Goal: Task Accomplishment & Management: Manage account settings

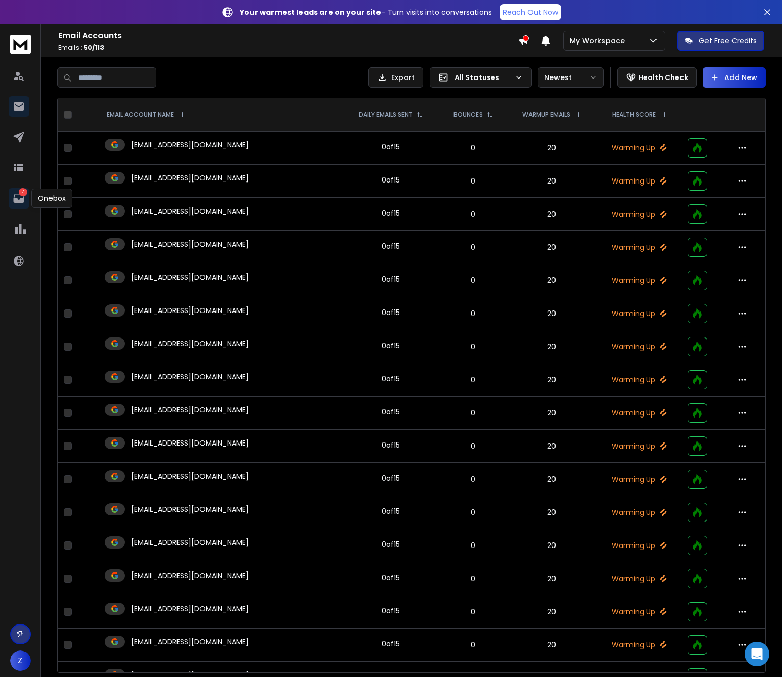
click at [14, 204] on icon at bounding box center [19, 198] width 12 height 12
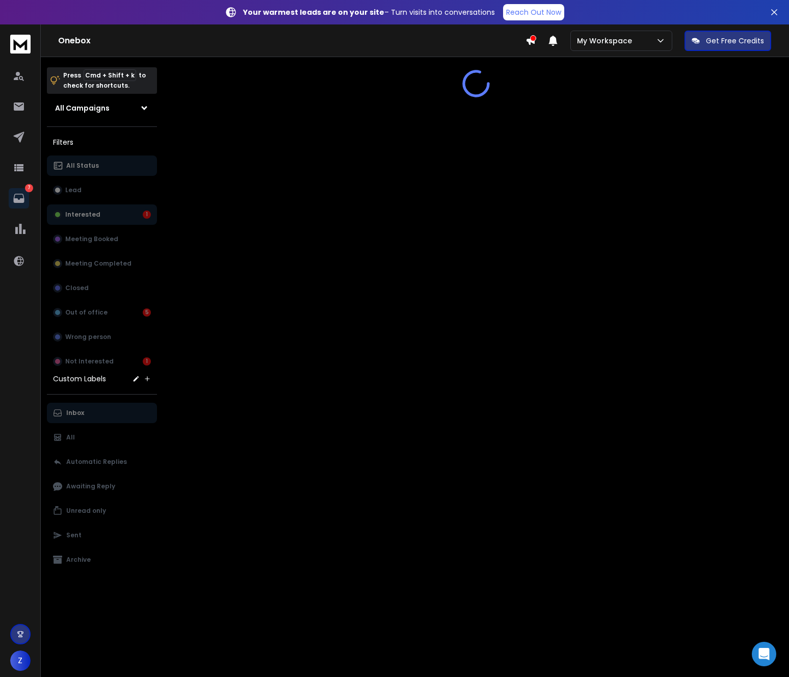
click at [105, 216] on button "Interested 1" at bounding box center [102, 214] width 110 height 20
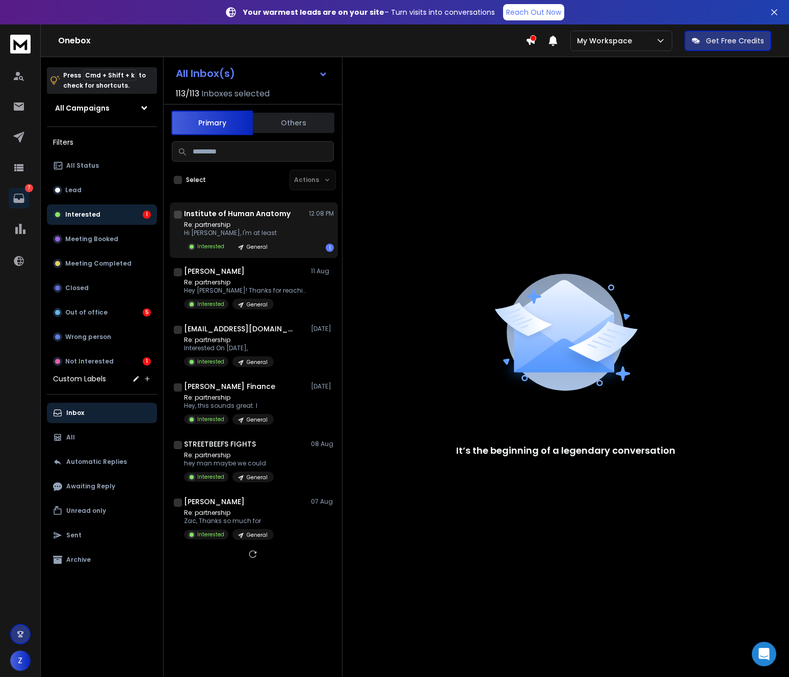
click at [269, 229] on p "Hi Zac, I'm at least" at bounding box center [230, 233] width 93 height 8
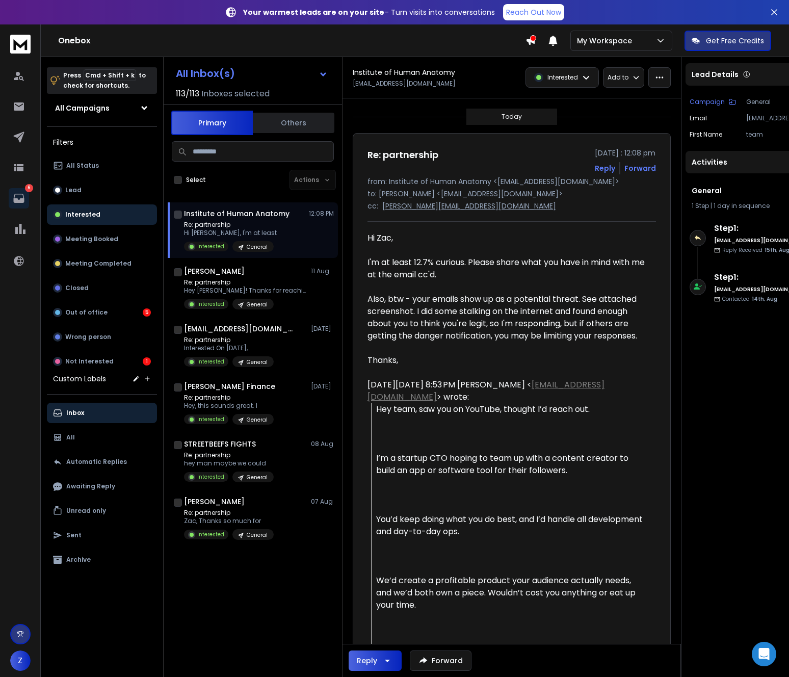
click at [559, 183] on p "from: Institute of Human Anatomy <info@instituteofhumananatomy.com>" at bounding box center [512, 181] width 289 height 10
copy p "instituteofhumananatomy"
click at [551, 223] on div "Re: partnership 15 August 2025 : 12:08 pm Reply Forward from: Institute of Huma…" at bounding box center [512, 596] width 289 height 896
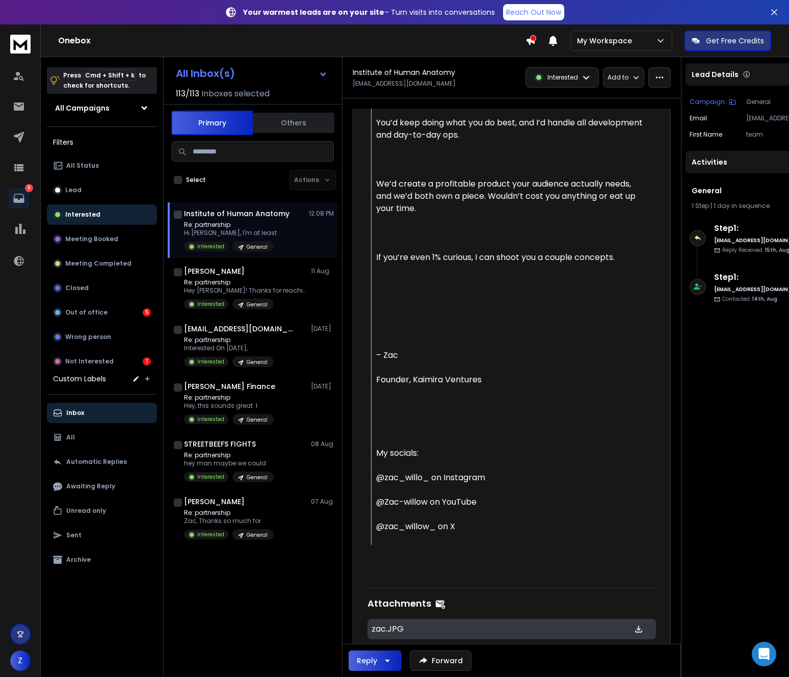
scroll to position [463, 0]
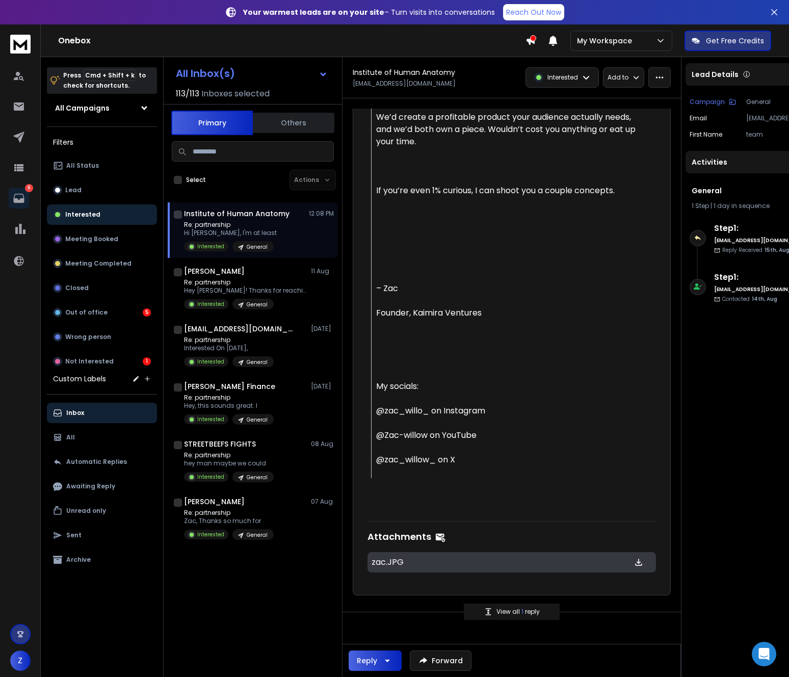
click at [517, 556] on div "zac.JPG" at bounding box center [486, 562] width 229 height 12
click at [642, 559] on icon at bounding box center [638, 562] width 7 height 7
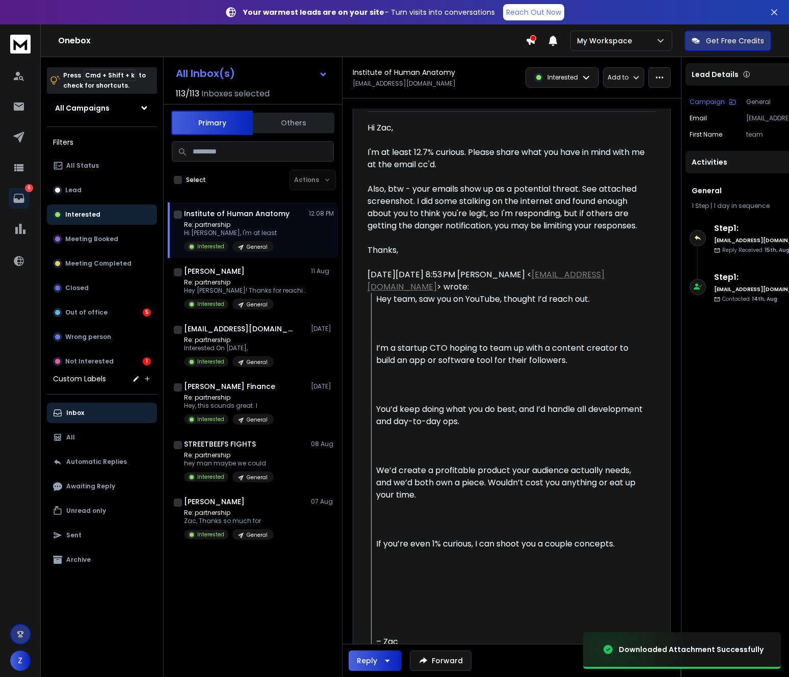
scroll to position [0, 0]
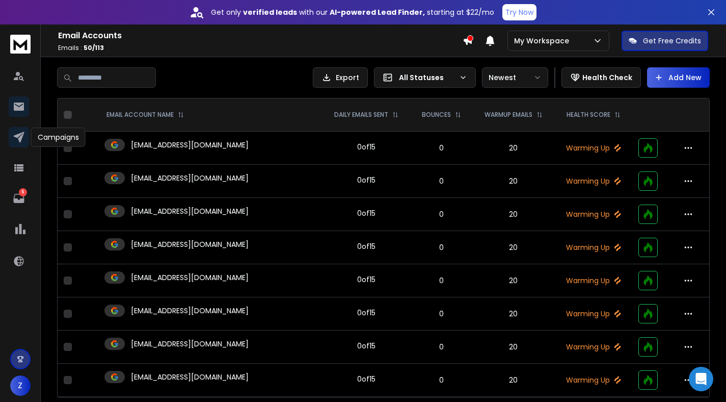
click at [17, 139] on icon at bounding box center [19, 137] width 12 height 12
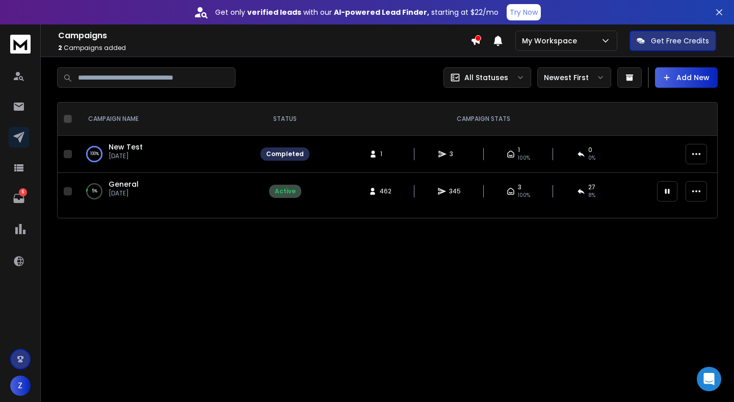
click at [667, 193] on icon at bounding box center [667, 191] width 9 height 9
click at [131, 190] on p "[DATE]" at bounding box center [124, 193] width 30 height 8
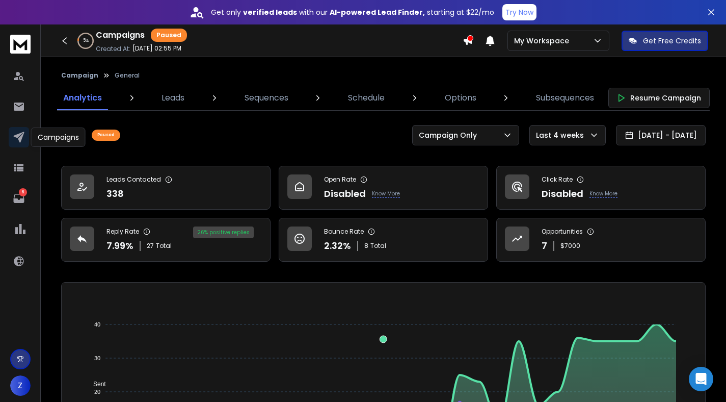
click at [14, 132] on icon at bounding box center [19, 137] width 12 height 12
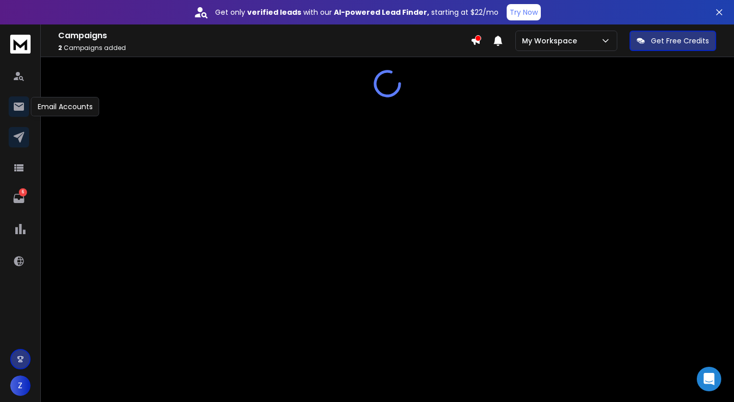
click at [24, 105] on icon at bounding box center [19, 106] width 12 height 12
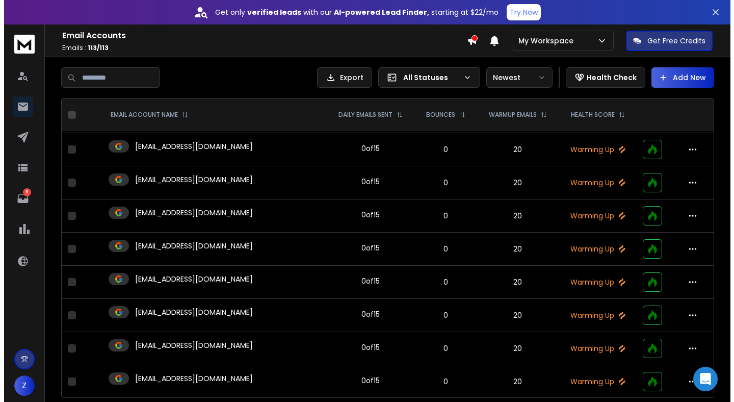
scroll to position [3488, 0]
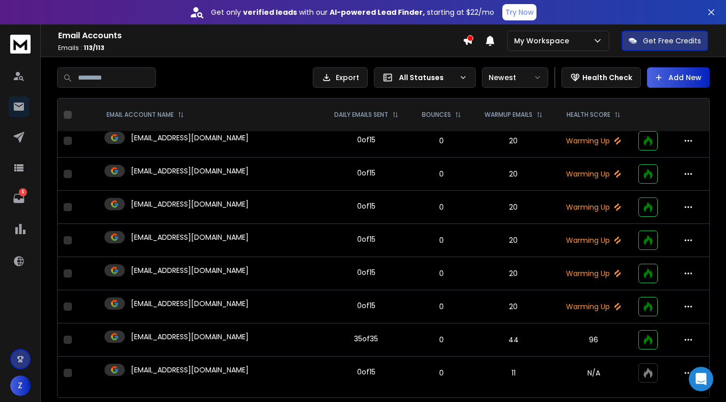
click at [311, 337] on div "[EMAIL_ADDRESS][DOMAIN_NAME]" at bounding box center [210, 336] width 211 height 12
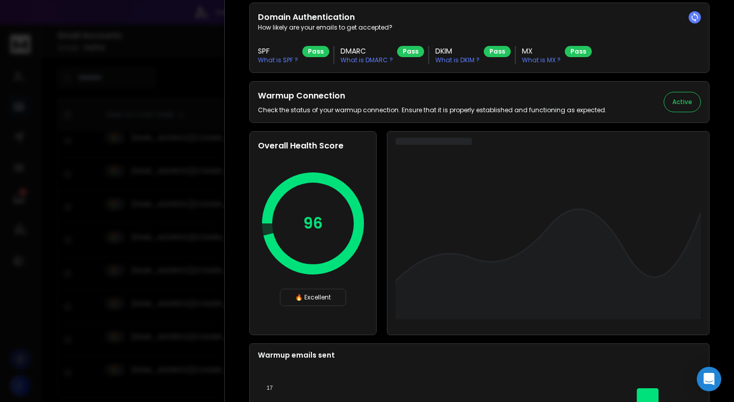
scroll to position [0, 0]
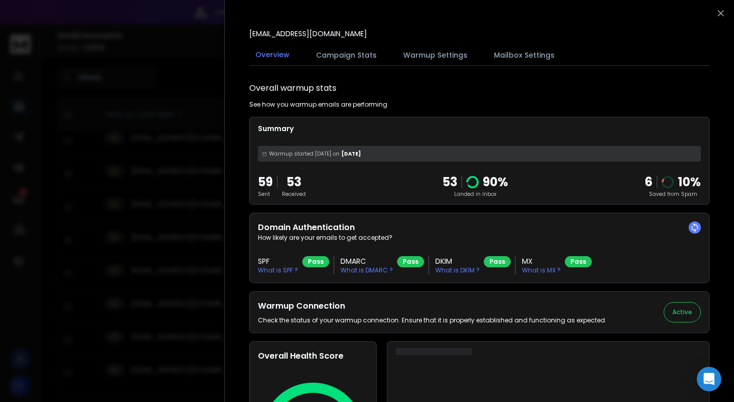
click at [361, 53] on button "Campaign Stats" at bounding box center [346, 55] width 73 height 22
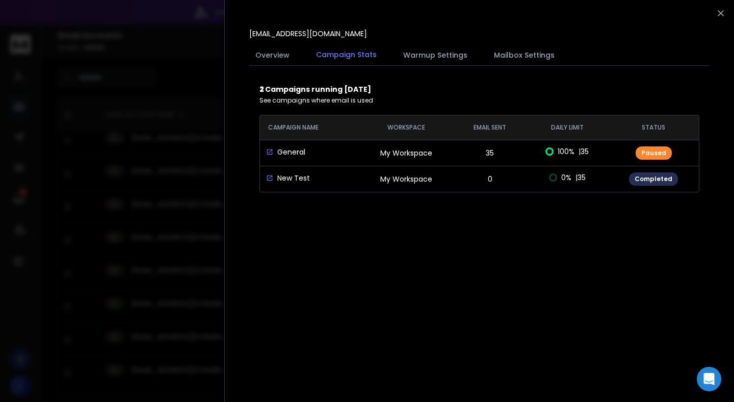
click at [434, 50] on button "Warmup Settings" at bounding box center [435, 55] width 76 height 22
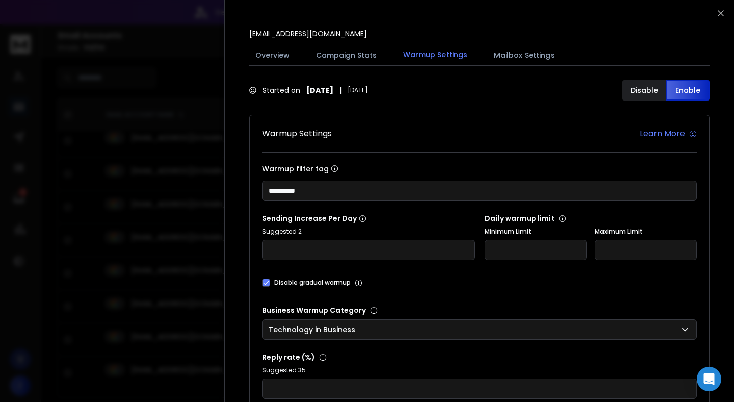
click at [508, 45] on button "Mailbox Settings" at bounding box center [524, 55] width 73 height 22
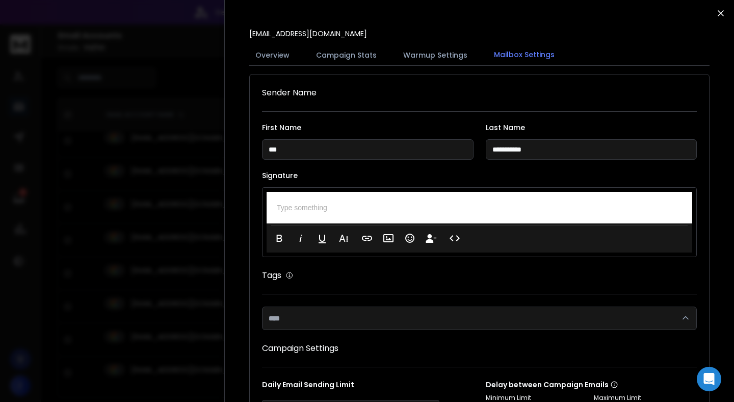
click at [716, 10] on icon "button" at bounding box center [721, 13] width 10 height 10
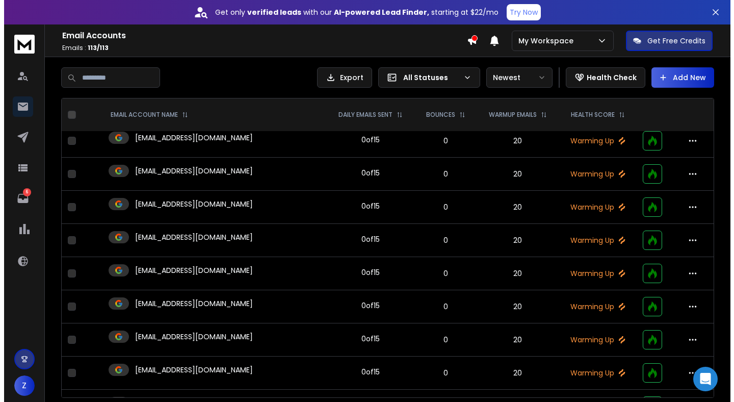
scroll to position [2680, 0]
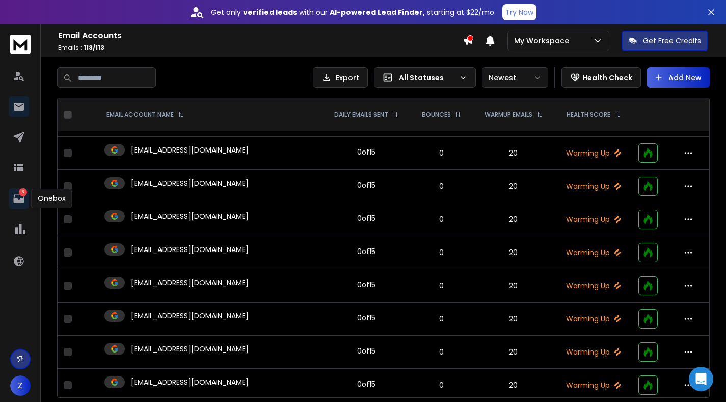
click at [17, 190] on link "6" at bounding box center [19, 198] width 20 height 20
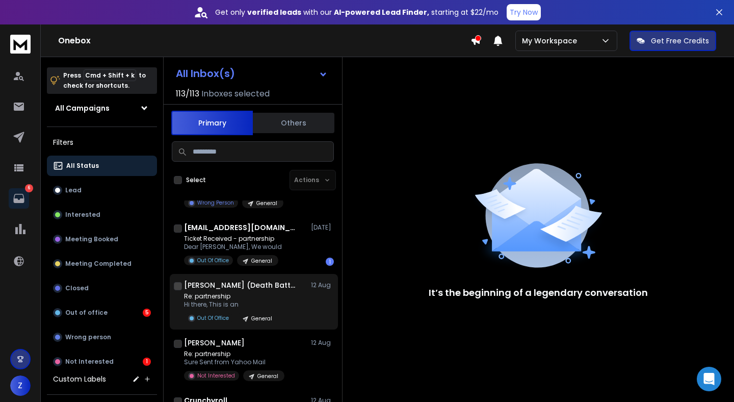
scroll to position [219, 0]
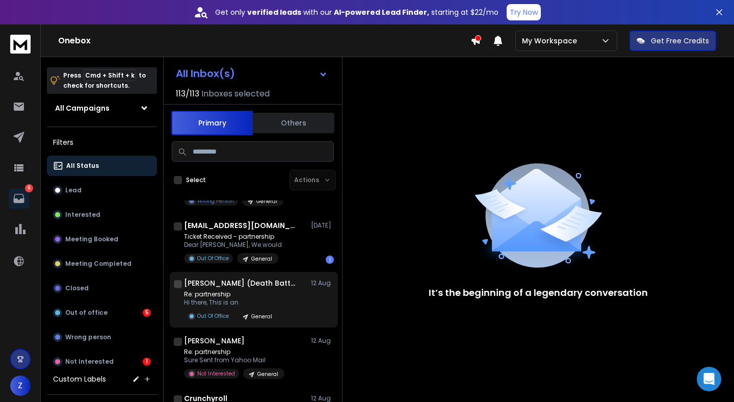
click at [274, 296] on p "Re: partnership" at bounding box center [231, 294] width 94 height 8
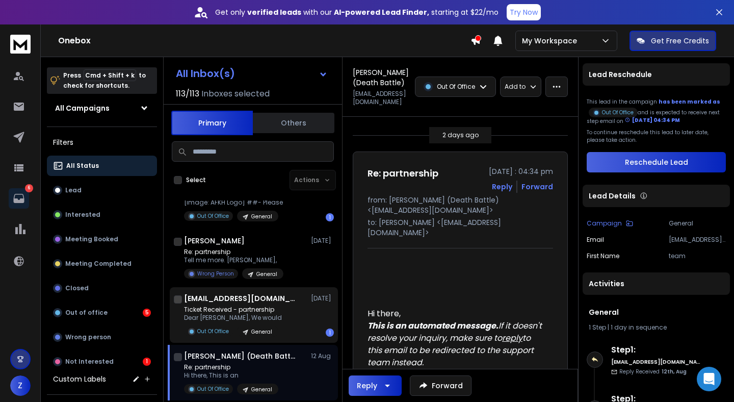
scroll to position [0, 0]
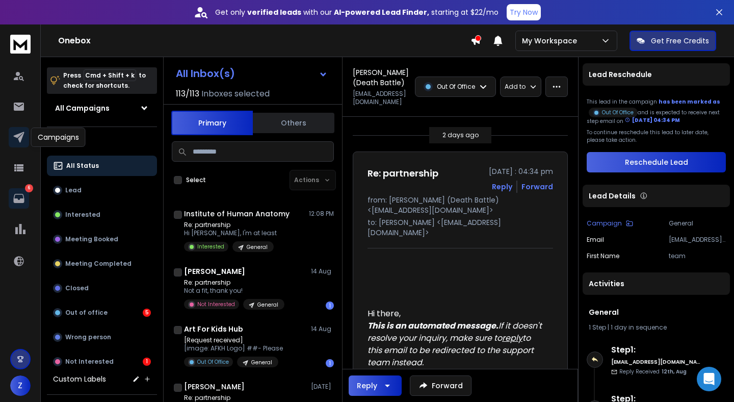
click at [19, 136] on icon at bounding box center [19, 137] width 12 height 12
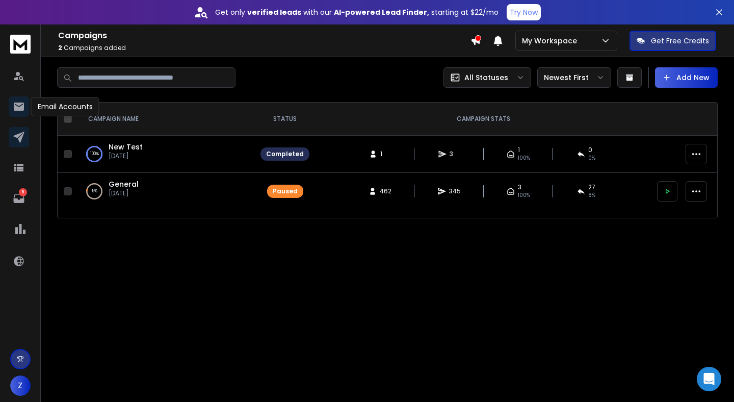
click at [17, 105] on icon at bounding box center [19, 106] width 10 height 8
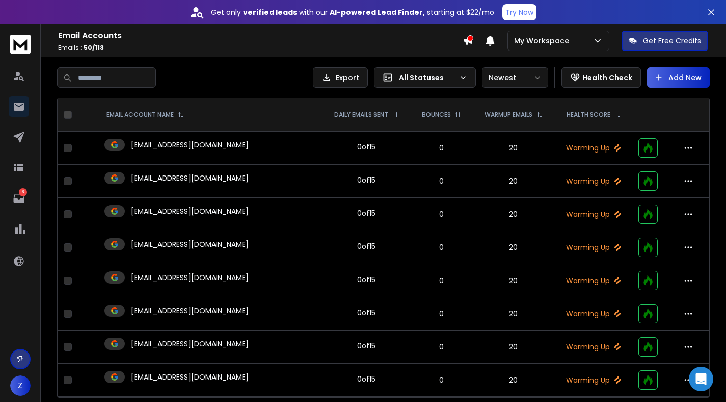
click at [224, 143] on p "[EMAIL_ADDRESS][DOMAIN_NAME]" at bounding box center [190, 145] width 118 height 10
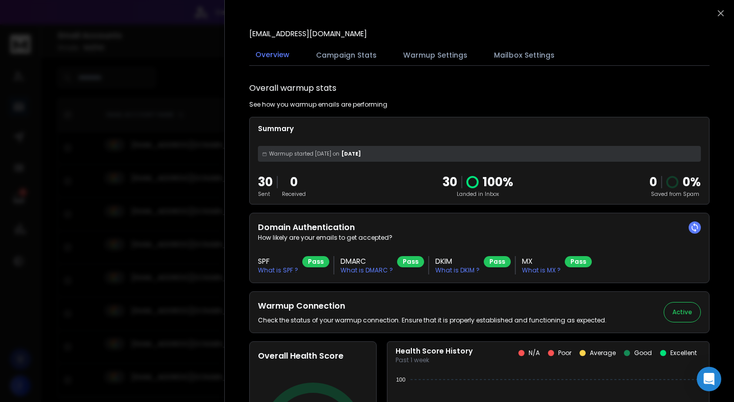
click at [207, 41] on div at bounding box center [367, 201] width 734 height 402
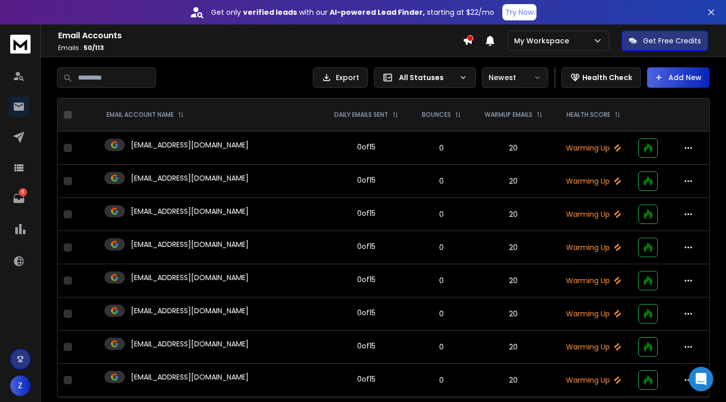
click at [204, 143] on p "[EMAIL_ADDRESS][DOMAIN_NAME]" at bounding box center [190, 145] width 118 height 10
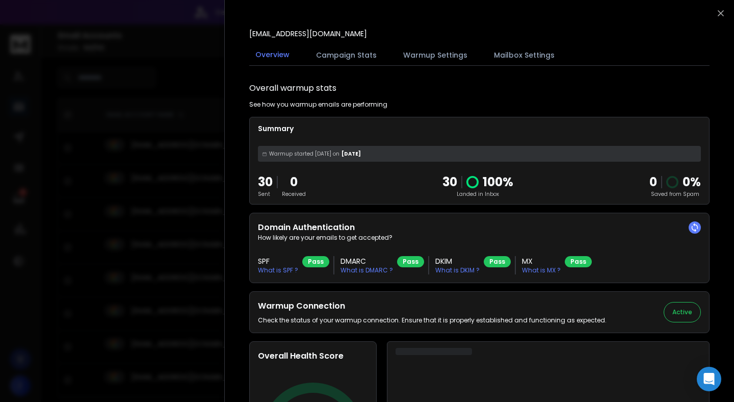
click at [344, 33] on p "[EMAIL_ADDRESS][DOMAIN_NAME]" at bounding box center [308, 34] width 118 height 10
copy p "[DOMAIN_NAME]"
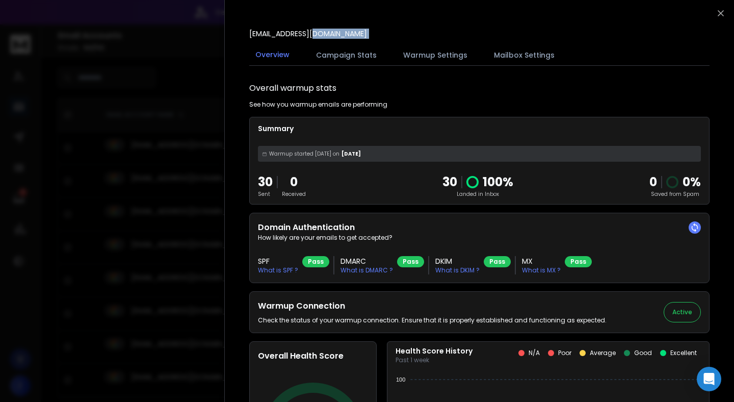
click at [172, 41] on div at bounding box center [367, 201] width 734 height 402
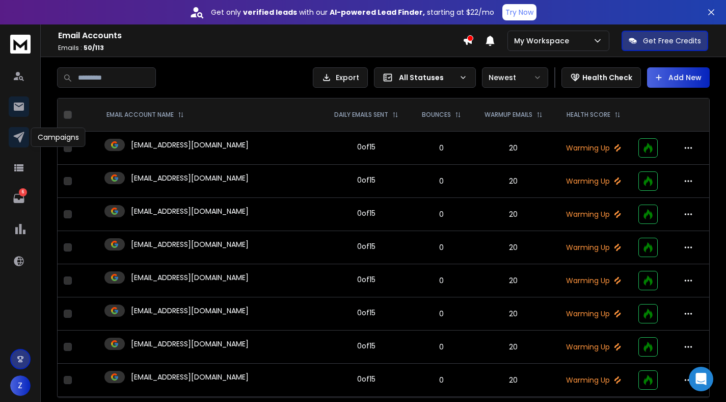
click at [22, 136] on icon at bounding box center [19, 137] width 12 height 12
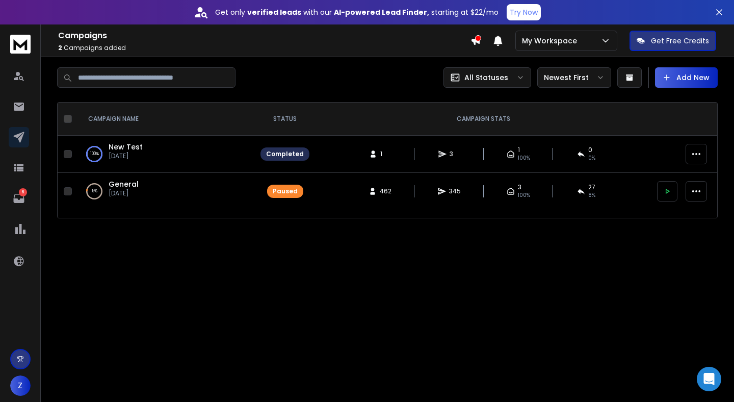
click at [113, 191] on p "[DATE]" at bounding box center [124, 193] width 30 height 8
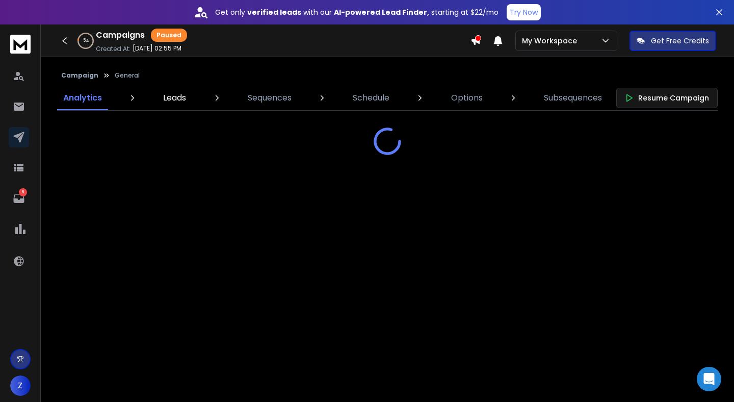
click at [176, 93] on p "Leads" at bounding box center [174, 98] width 23 height 12
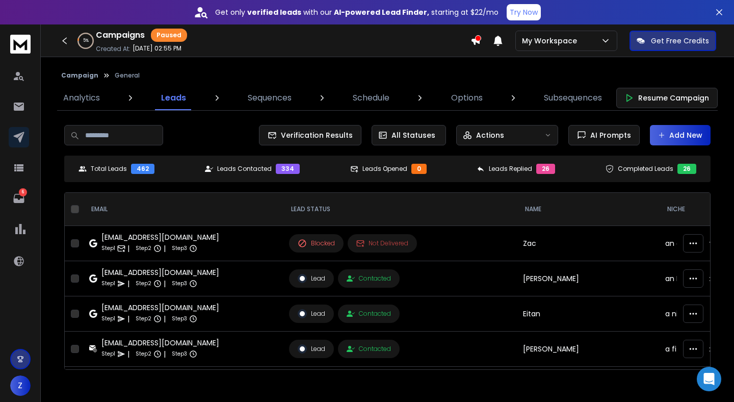
click at [114, 136] on input at bounding box center [113, 135] width 99 height 20
type input "***"
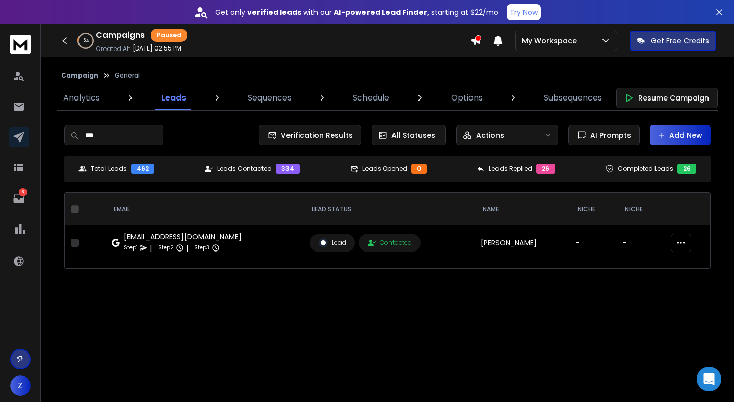
click at [146, 135] on input "***" at bounding box center [113, 135] width 99 height 20
type input "*"
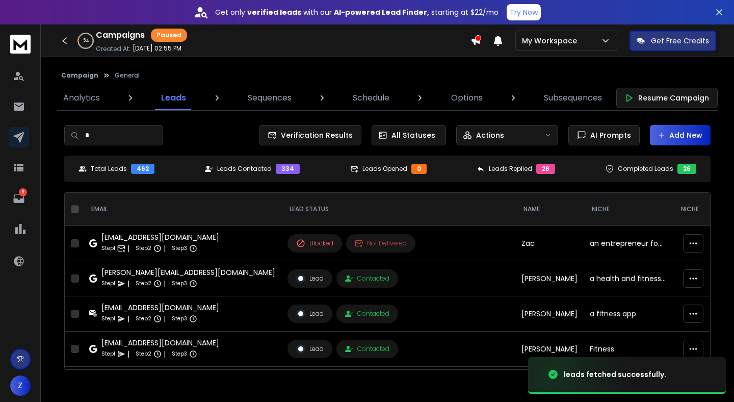
click at [129, 131] on input "*" at bounding box center [113, 135] width 99 height 20
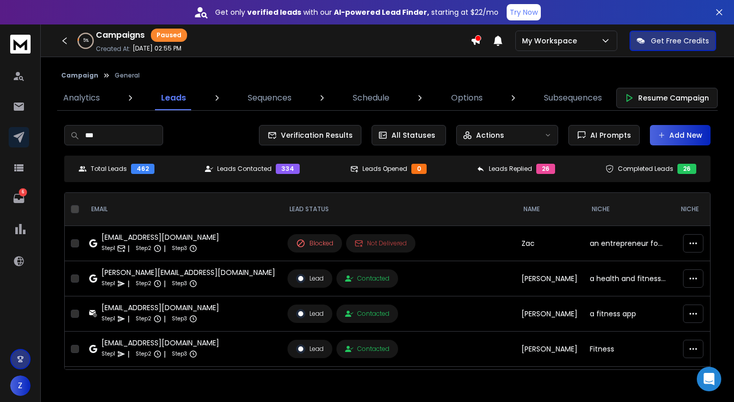
type input "****"
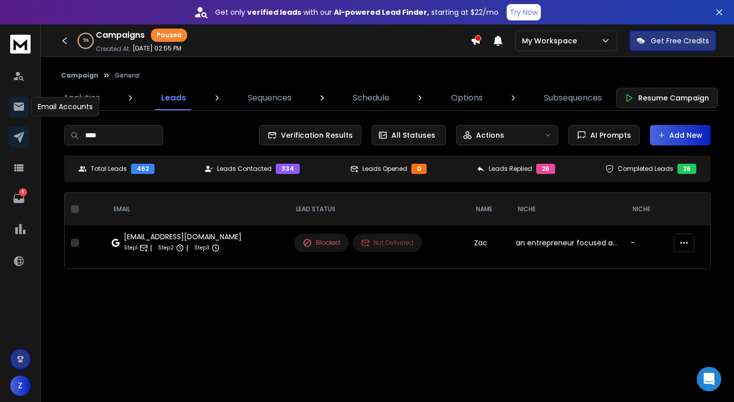
click at [20, 113] on link at bounding box center [19, 106] width 20 height 20
click at [18, 102] on icon at bounding box center [19, 106] width 12 height 12
click at [18, 112] on icon at bounding box center [19, 106] width 12 height 12
click at [15, 140] on icon at bounding box center [19, 137] width 12 height 12
click at [15, 139] on icon at bounding box center [19, 137] width 12 height 12
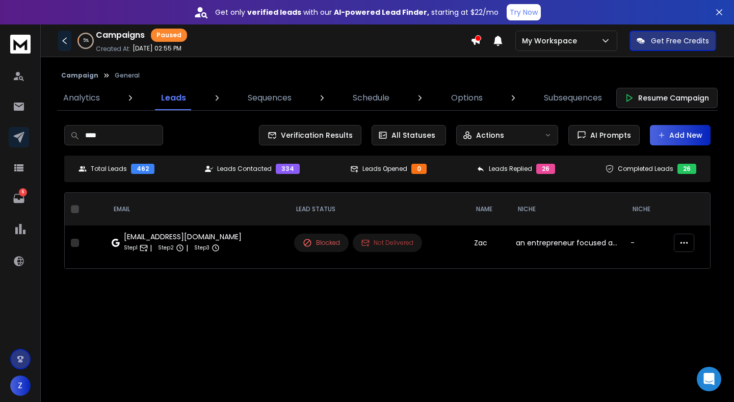
click at [63, 40] on icon at bounding box center [64, 40] width 4 height 7
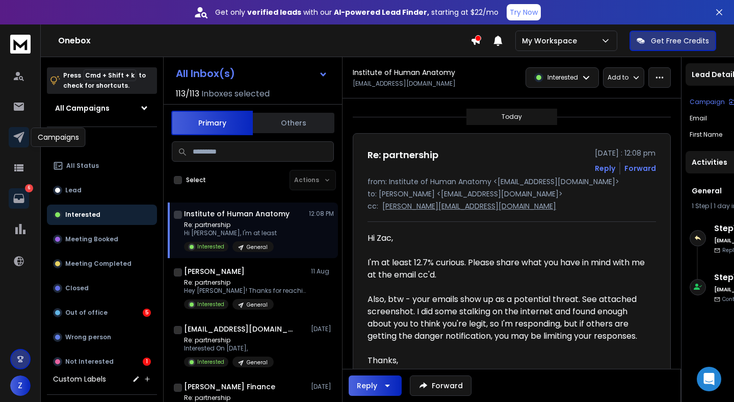
click at [16, 137] on icon at bounding box center [18, 137] width 11 height 11
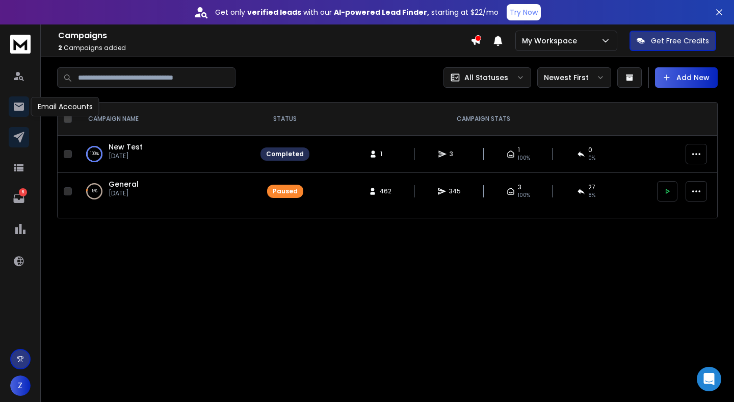
click at [18, 100] on icon at bounding box center [19, 106] width 12 height 12
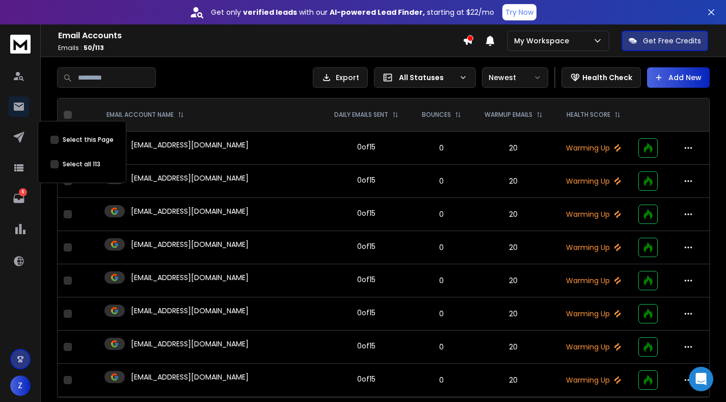
click at [55, 165] on button "Select this Page" at bounding box center [54, 164] width 8 height 8
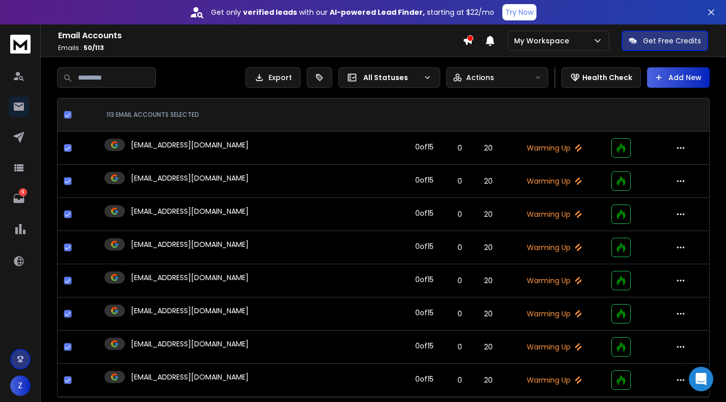
click at [367, 81] on div "All Statuses" at bounding box center [390, 77] width 102 height 20
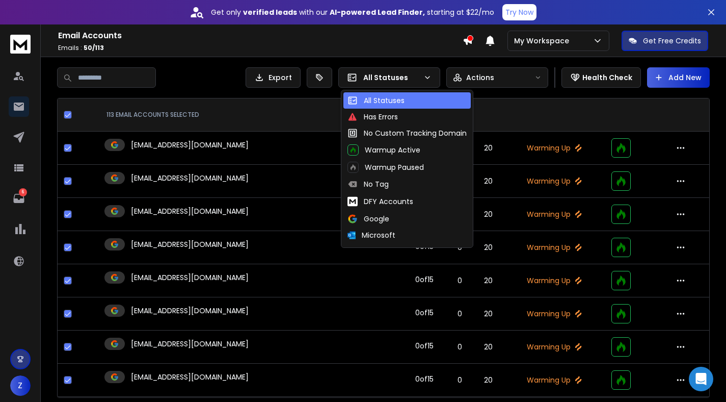
click at [367, 96] on div "Export All Statuses Actions Health Check Add New 113 EMAIL ACCOUNTS SELECTED za…" at bounding box center [383, 232] width 653 height 330
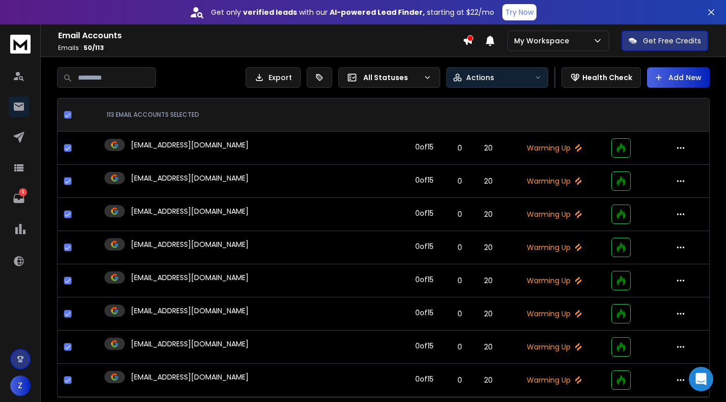
click at [367, 74] on div "Actions" at bounding box center [491, 77] width 77 height 10
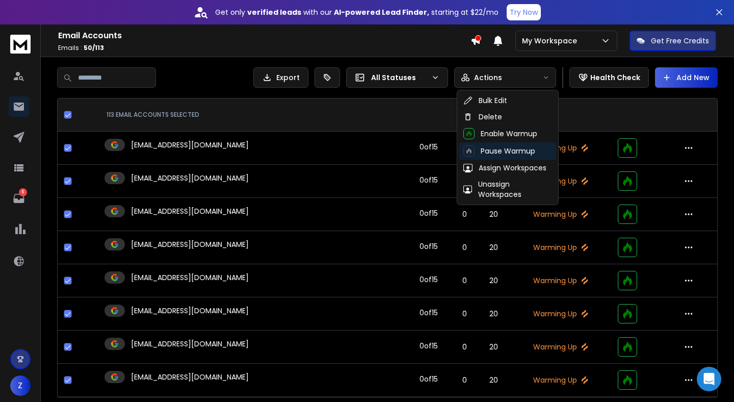
click at [367, 147] on div "Pause Warmup" at bounding box center [499, 150] width 72 height 11
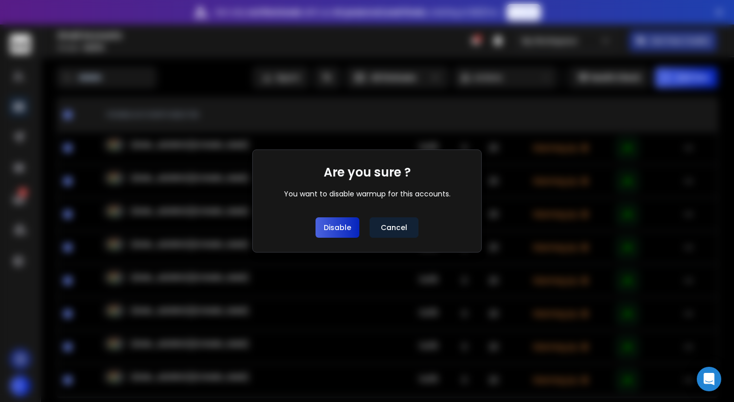
click at [348, 228] on button "Disable" at bounding box center [338, 227] width 44 height 20
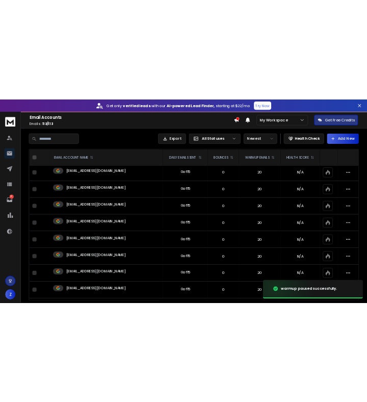
scroll to position [3088, 0]
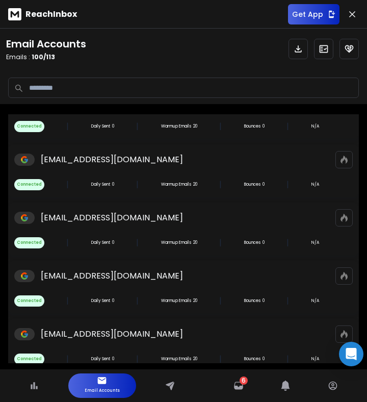
scroll to position [4558, 0]
